Goal: Task Accomplishment & Management: Manage account settings

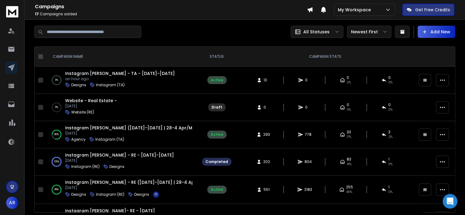
click at [149, 128] on span "Instagram [PERSON_NAME] ([DATE]-[DATE] | 28-4 Apr/May | [DATE]-[DATE] | 26-2 Ma…" at bounding box center [189, 128] width 248 height 6
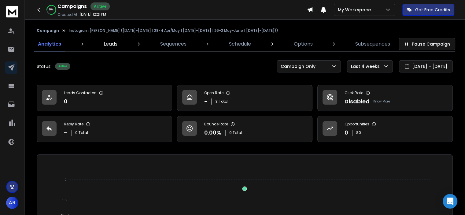
click at [111, 42] on p "Leads" at bounding box center [111, 43] width 14 height 7
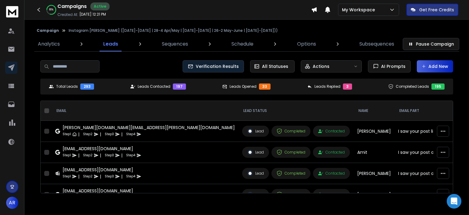
click at [221, 63] on span "Verification Results" at bounding box center [216, 66] width 46 height 6
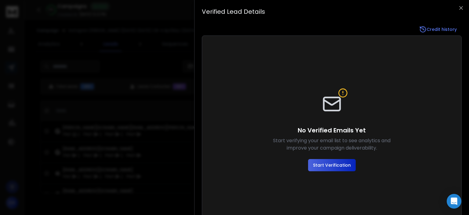
click at [121, 116] on div at bounding box center [234, 107] width 469 height 215
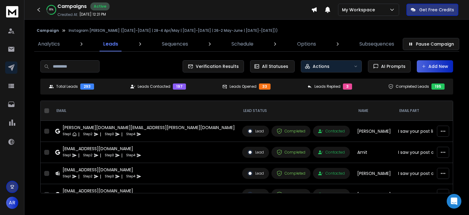
click at [315, 66] on p "Actions" at bounding box center [321, 66] width 17 height 6
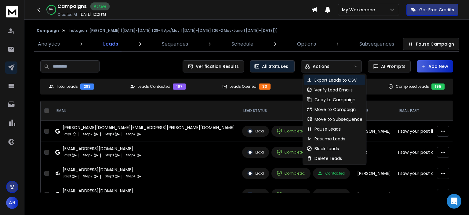
click at [284, 66] on p "All Statuses" at bounding box center [275, 66] width 26 height 6
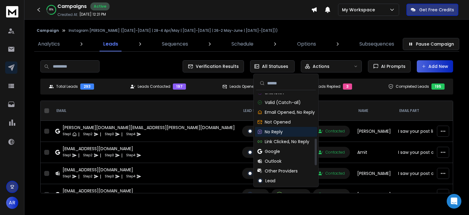
scroll to position [51, 0]
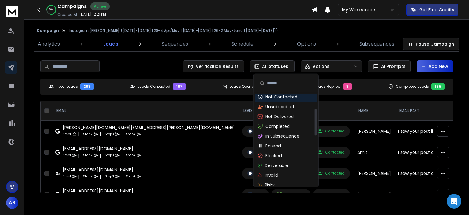
click at [295, 97] on p "Not Contacted" at bounding box center [282, 97] width 32 height 6
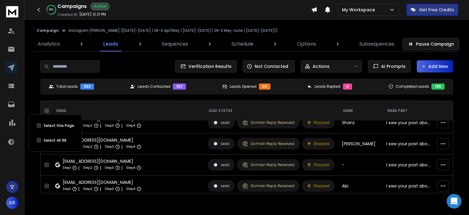
click at [48, 109] on button "Select this Page" at bounding box center [46, 110] width 5 height 5
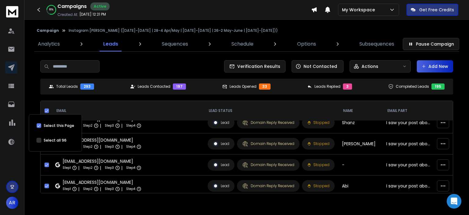
click at [53, 141] on label "Select all 96" at bounding box center [55, 140] width 23 height 5
click at [38, 144] on div "Select all 96" at bounding box center [55, 140] width 38 height 12
click at [38, 143] on div "Select all 96" at bounding box center [55, 140] width 38 height 12
click at [39, 141] on button "Select this Page" at bounding box center [38, 140] width 5 height 5
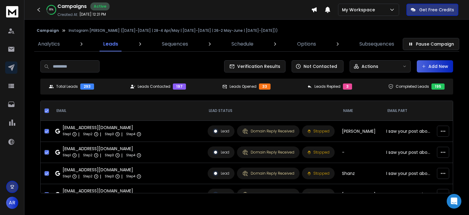
click at [52, 130] on div at bounding box center [47, 131] width 7 height 5
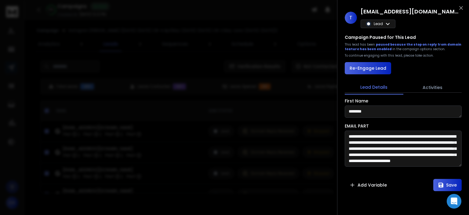
click at [75, 126] on div at bounding box center [234, 107] width 469 height 215
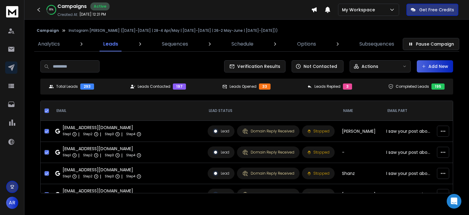
click at [49, 130] on button "button" at bounding box center [46, 131] width 5 height 5
click at [49, 152] on button "button" at bounding box center [46, 152] width 5 height 5
click at [47, 175] on td at bounding box center [46, 173] width 11 height 21
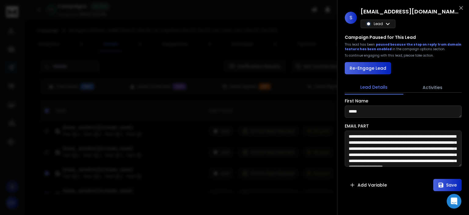
click at [56, 159] on div at bounding box center [234, 107] width 469 height 215
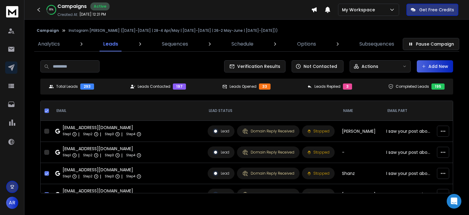
click at [49, 171] on div at bounding box center [47, 173] width 7 height 5
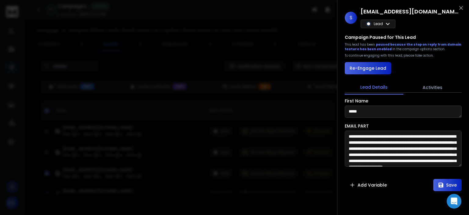
click at [46, 163] on div at bounding box center [234, 107] width 469 height 215
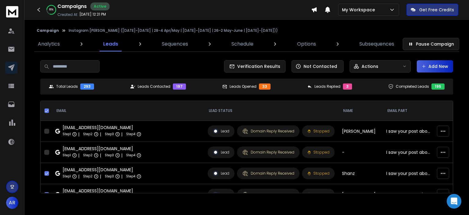
click at [45, 168] on td at bounding box center [46, 173] width 11 height 21
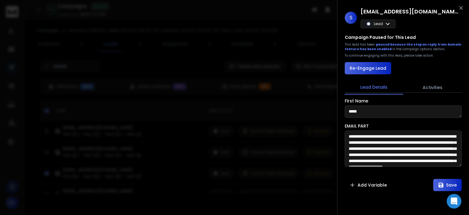
click at [45, 169] on div at bounding box center [234, 107] width 469 height 215
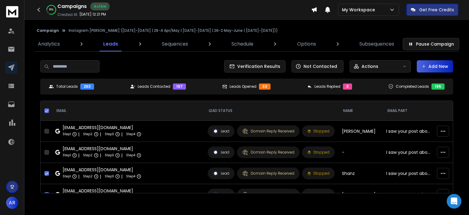
click at [45, 173] on button "button" at bounding box center [46, 173] width 5 height 5
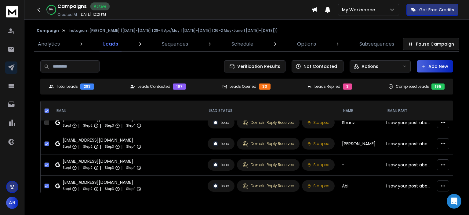
click at [48, 141] on button "button" at bounding box center [46, 143] width 5 height 5
click at [47, 163] on button "button" at bounding box center [46, 164] width 5 height 5
click at [47, 184] on button "button" at bounding box center [46, 185] width 5 height 5
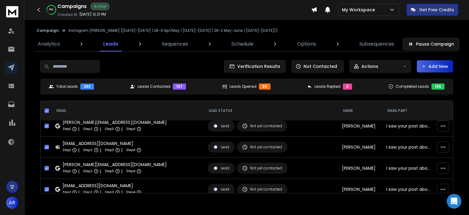
scroll to position [102, 0]
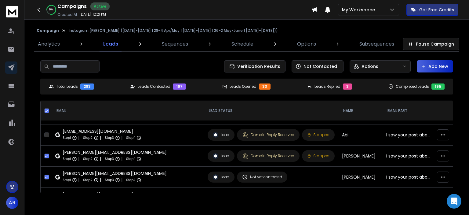
click at [46, 156] on button "button" at bounding box center [46, 155] width 5 height 5
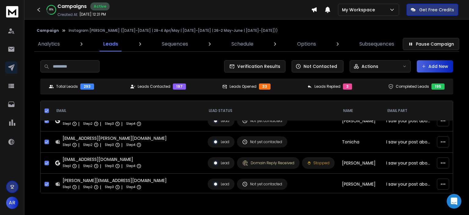
scroll to position [356, 0]
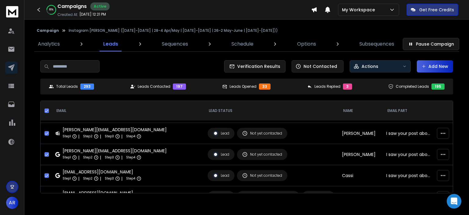
click at [373, 60] on button "Actions" at bounding box center [380, 66] width 61 height 12
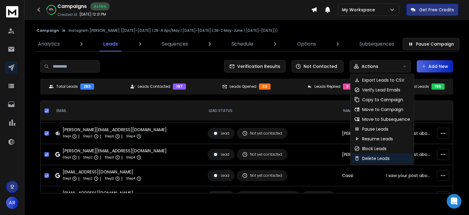
click at [375, 160] on p "Delete Leads" at bounding box center [376, 158] width 28 height 6
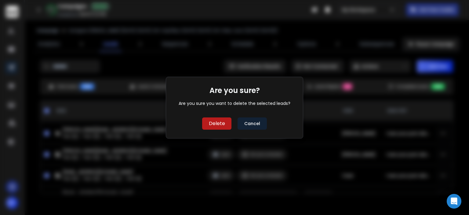
click at [223, 129] on button "Delete" at bounding box center [216, 123] width 29 height 12
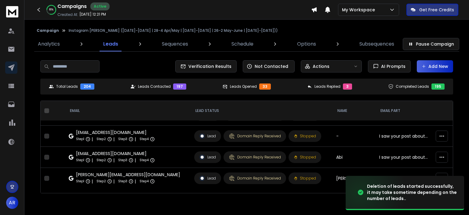
scroll to position [0, 0]
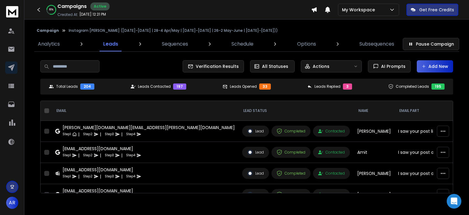
click at [436, 72] on button "Add New" at bounding box center [435, 66] width 36 height 12
click at [436, 70] on button "Add New" at bounding box center [435, 66] width 36 height 12
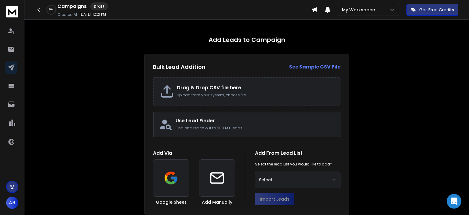
click at [163, 104] on div "Drag & Drop CSV file here Upload from your system, choose file" at bounding box center [247, 91] width 188 height 28
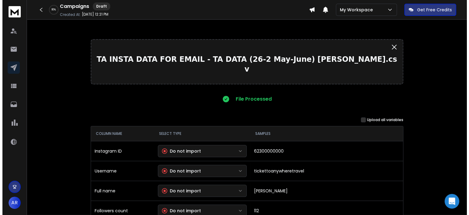
scroll to position [51, 0]
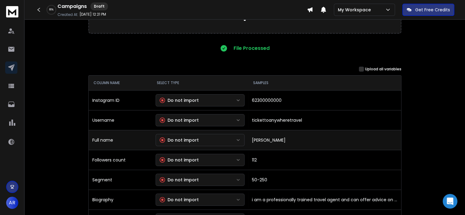
click at [213, 134] on button "Do not import" at bounding box center [200, 140] width 89 height 12
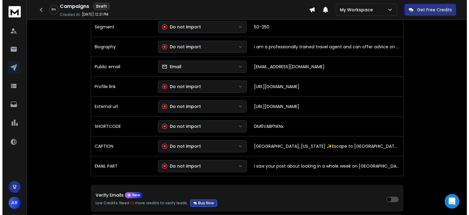
scroll to position [248, 0]
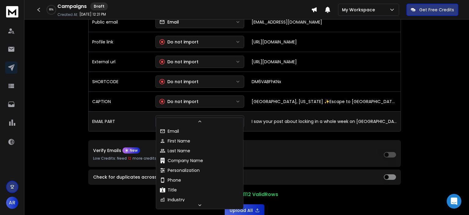
click at [194, 115] on button "Do not import" at bounding box center [200, 121] width 89 height 12
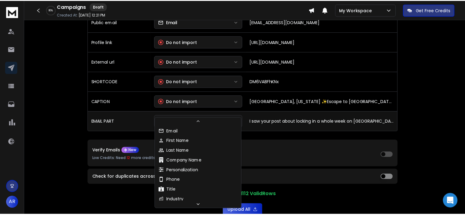
scroll to position [61, 0]
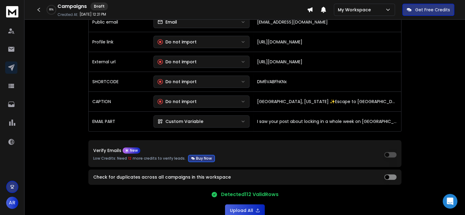
click at [250, 204] on button "Upload All" at bounding box center [245, 210] width 40 height 12
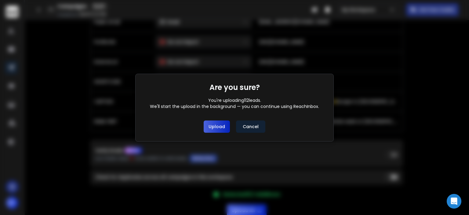
click at [223, 127] on button "Upload" at bounding box center [217, 126] width 26 height 12
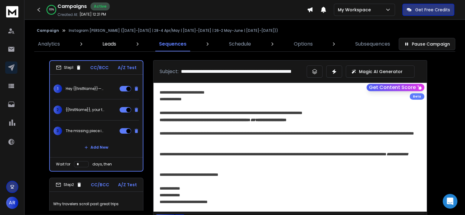
click at [111, 39] on link "Leads" at bounding box center [109, 44] width 21 height 15
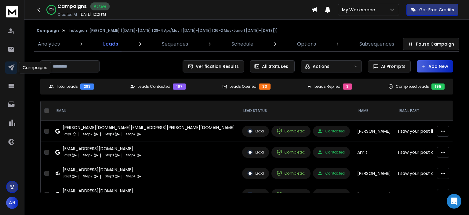
click at [8, 65] on icon at bounding box center [11, 67] width 7 height 7
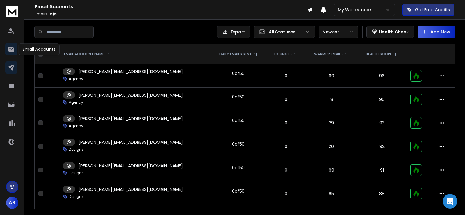
click at [12, 68] on icon at bounding box center [11, 67] width 6 height 6
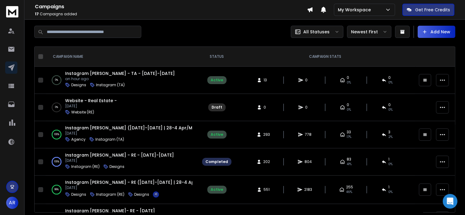
click at [439, 133] on icon "button" at bounding box center [442, 134] width 6 height 6
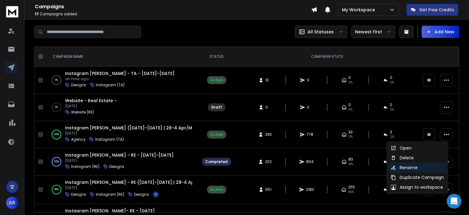
click at [428, 166] on div "Rename" at bounding box center [417, 168] width 58 height 10
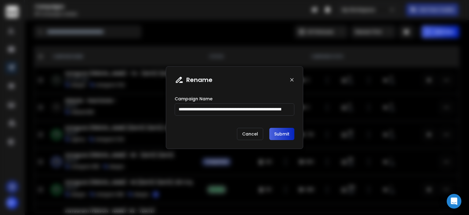
click at [253, 115] on input "**********" at bounding box center [235, 109] width 120 height 12
type input "**********"
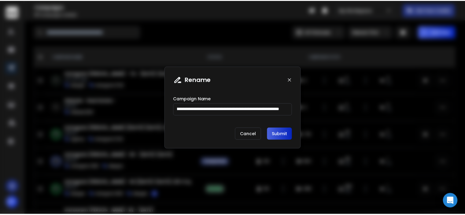
scroll to position [0, 0]
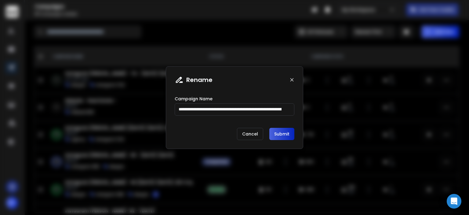
click at [294, 138] on button "Submit" at bounding box center [282, 134] width 25 height 12
